Goal: Navigation & Orientation: Find specific page/section

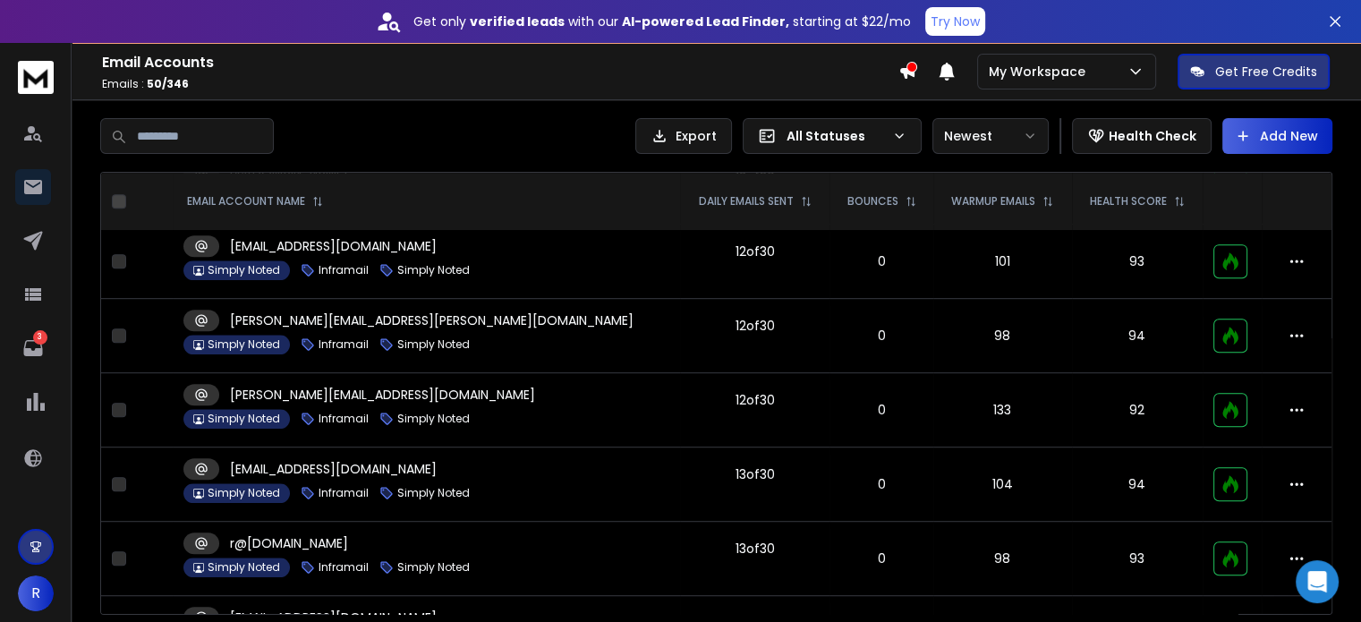
scroll to position [1074, 0]
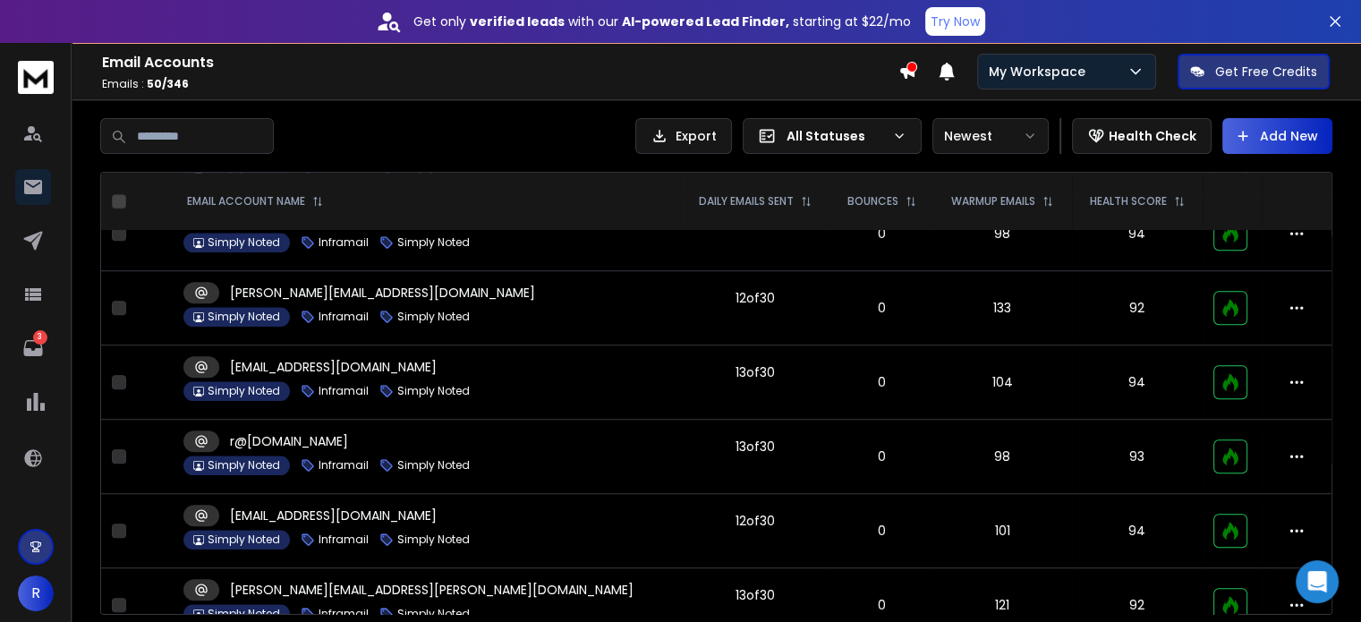
click at [1040, 71] on p "My Workspace" at bounding box center [1041, 72] width 104 height 18
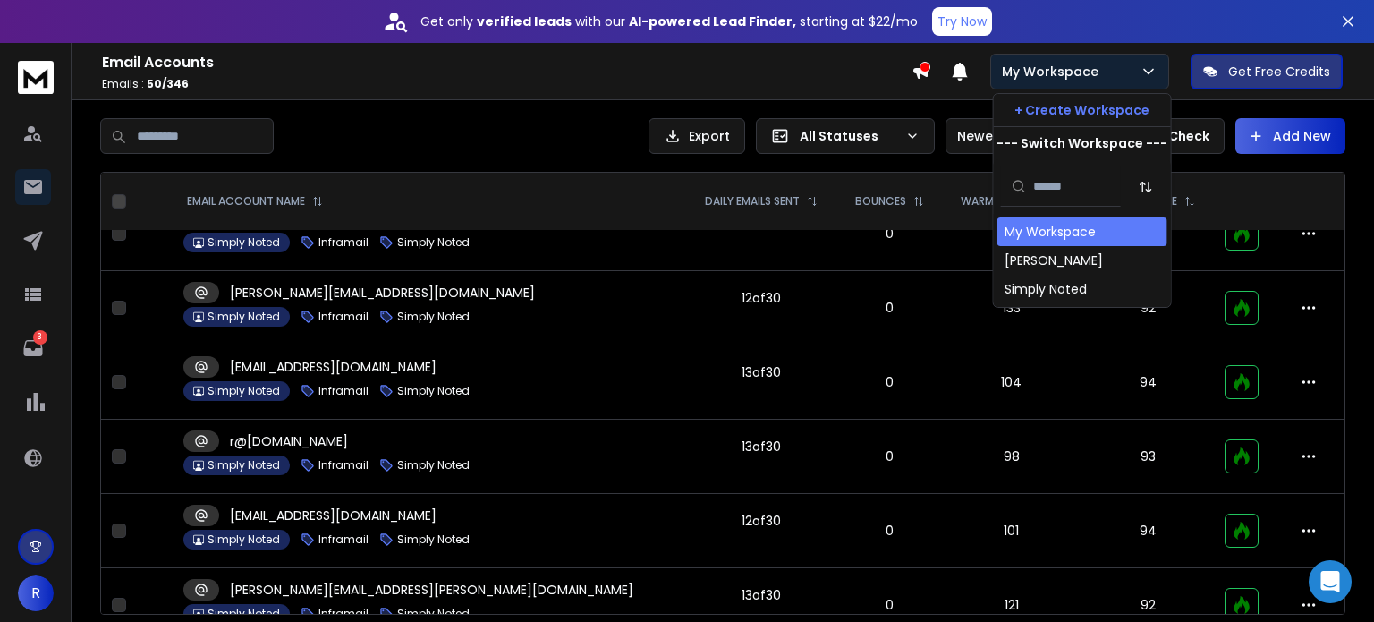
click at [1040, 71] on p "My Workspace" at bounding box center [1054, 72] width 104 height 18
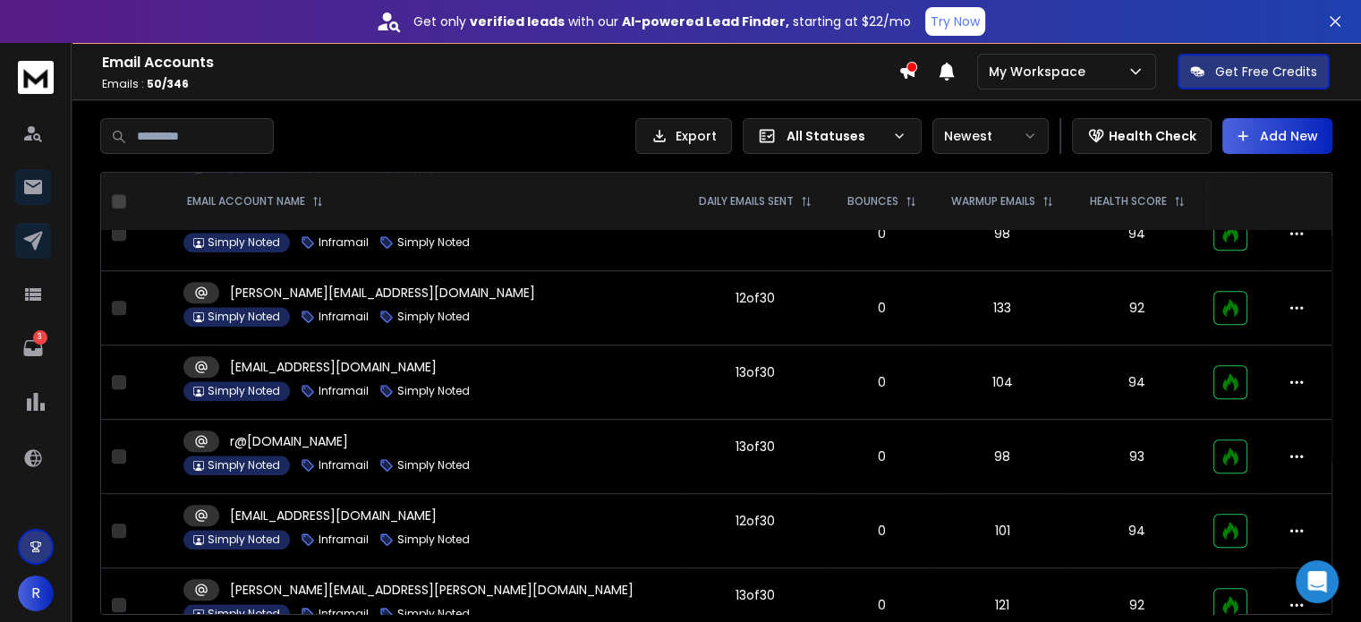
drag, startPoint x: 9, startPoint y: 242, endPoint x: 18, endPoint y: 236, distance: 10.9
click at [9, 242] on div "3 R" at bounding box center [36, 336] width 72 height 586
click at [44, 226] on link at bounding box center [33, 241] width 36 height 36
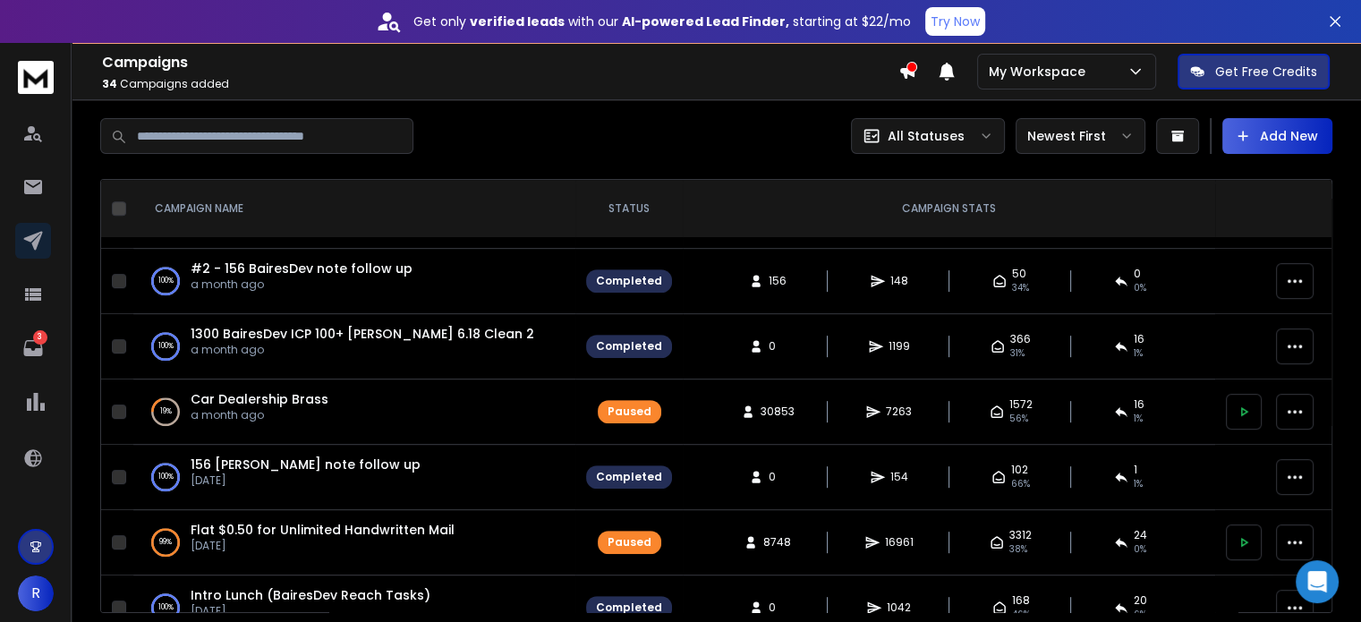
scroll to position [895, 0]
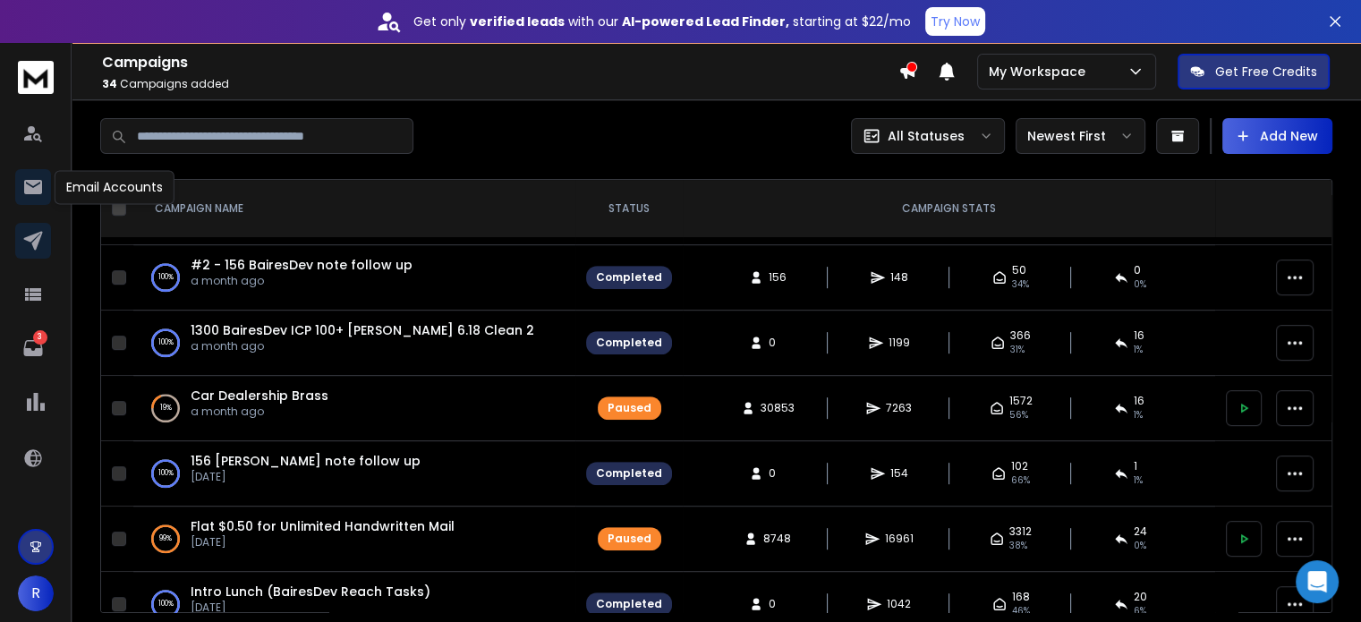
click at [45, 190] on link at bounding box center [33, 187] width 36 height 36
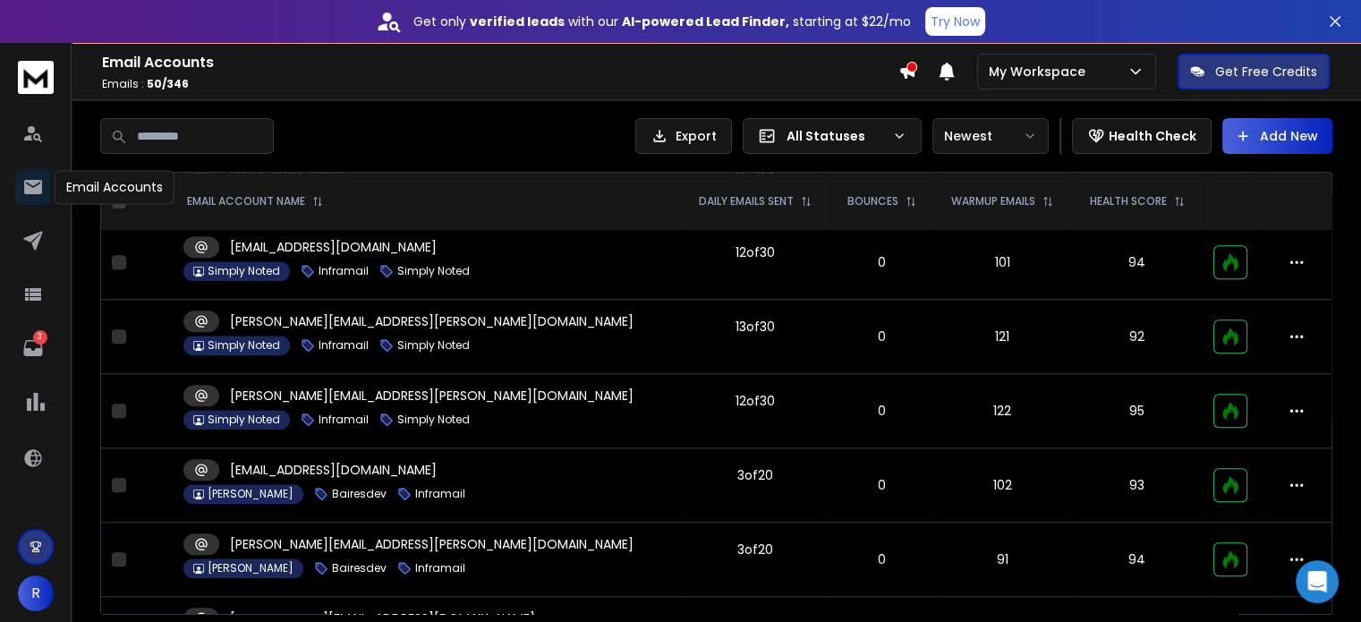
scroll to position [1163, 0]
